Goal: Check status

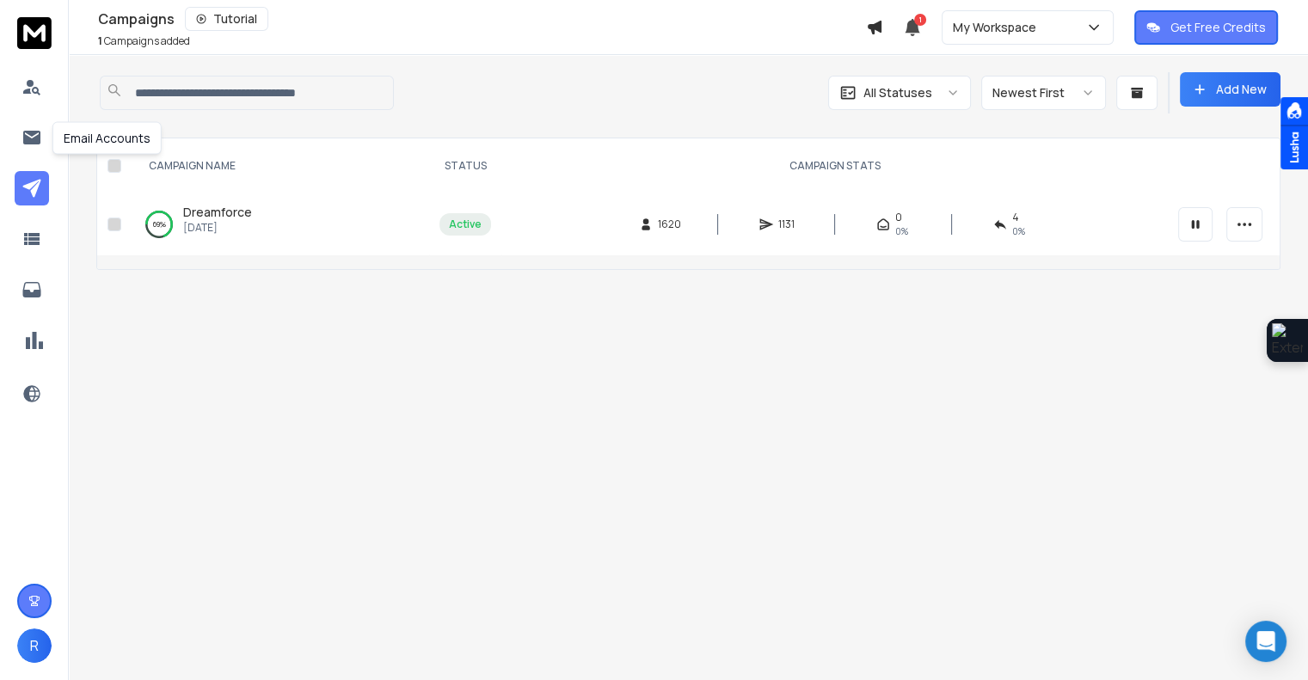
click at [36, 130] on icon at bounding box center [31, 137] width 21 height 21
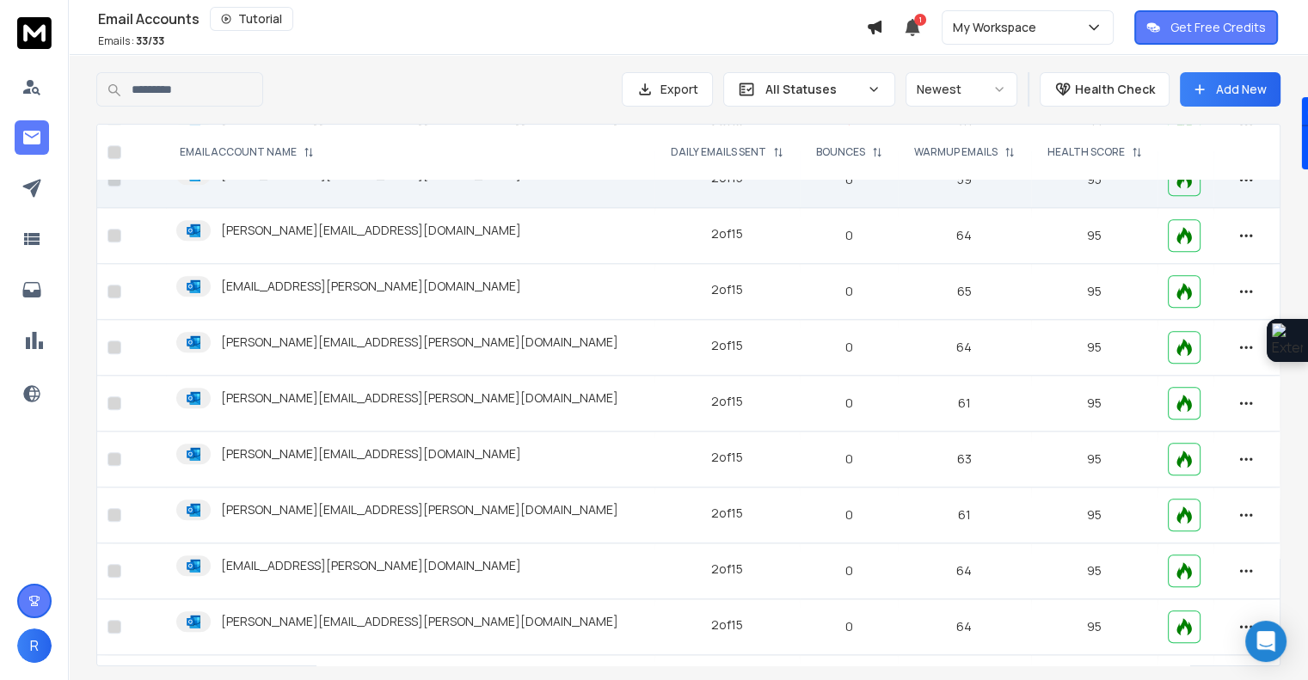
scroll to position [1366, 0]
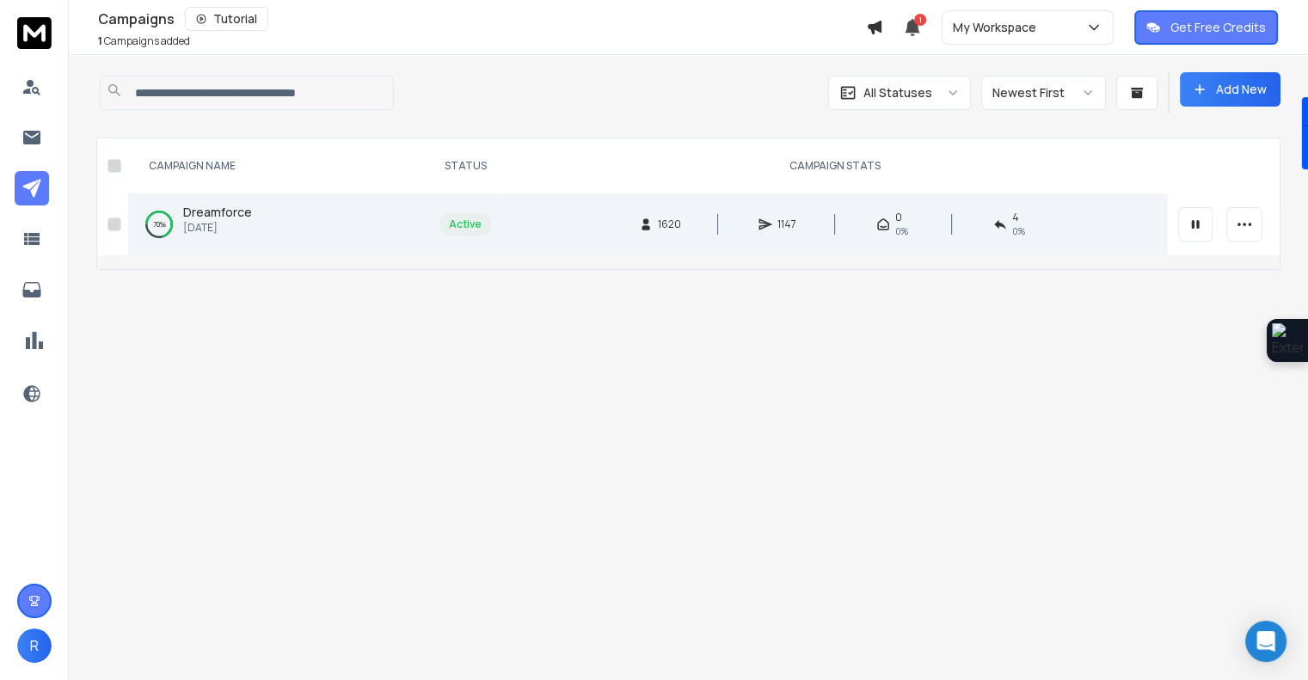
click at [574, 223] on div "1620 1147 0 0% 4 0 %" at bounding box center [835, 225] width 646 height 28
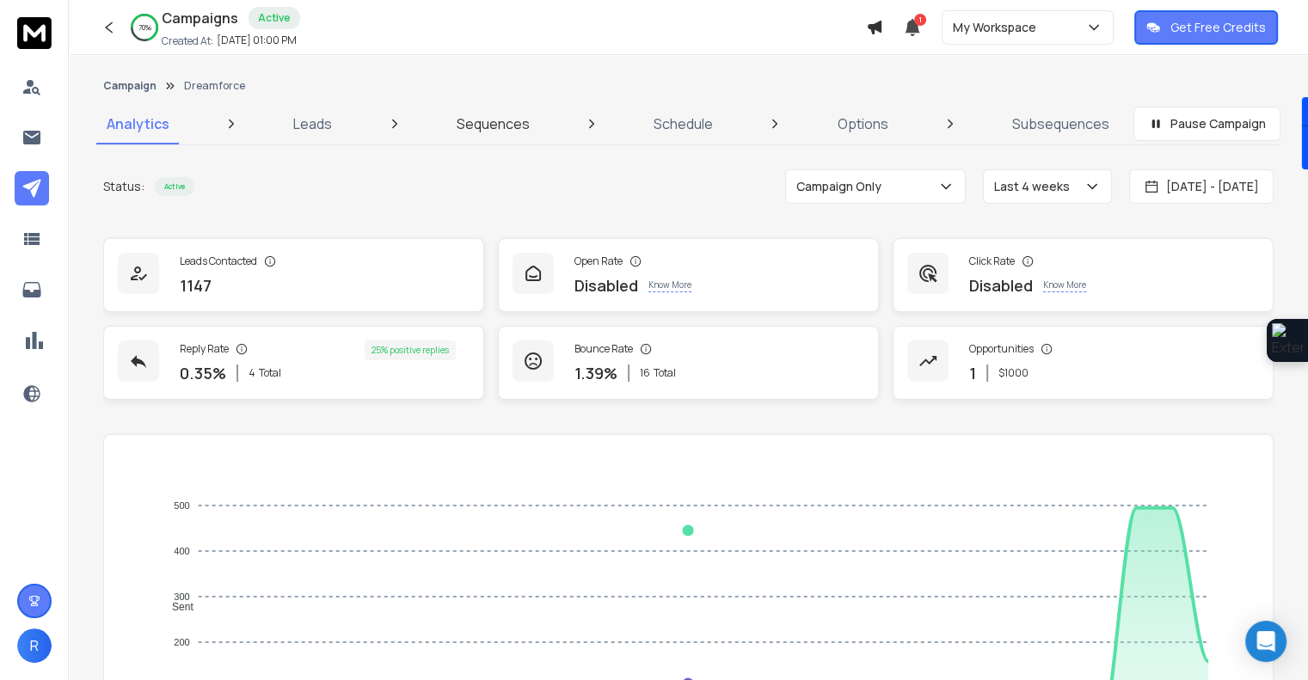
click at [509, 135] on link "Sequences" at bounding box center [493, 123] width 94 height 41
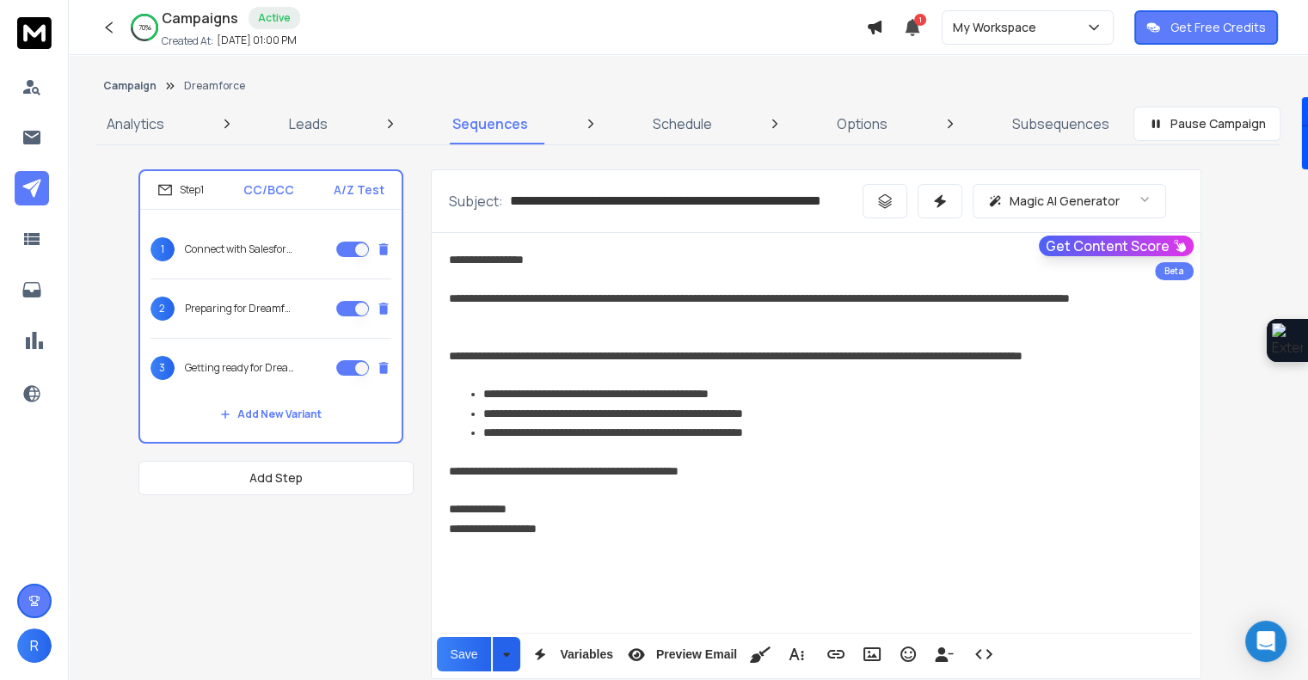
click at [705, 201] on input "**********" at bounding box center [677, 201] width 335 height 21
click at [638, 453] on div at bounding box center [816, 451] width 734 height 19
